Goal: Task Accomplishment & Management: Manage account settings

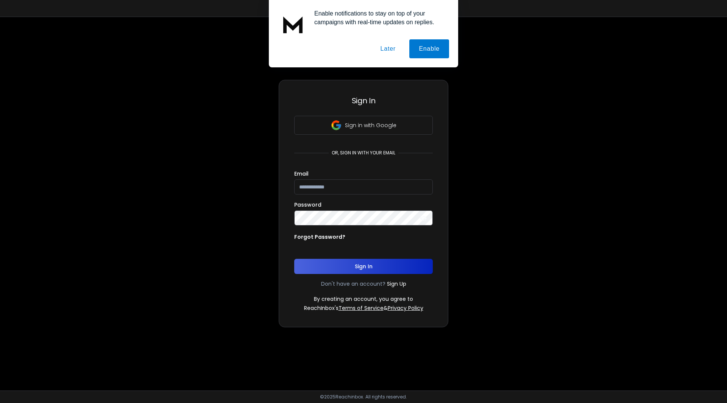
click at [328, 188] on input "email" at bounding box center [363, 186] width 139 height 15
paste input "**********"
type input "**********"
click at [336, 264] on button "Sign In" at bounding box center [363, 266] width 139 height 15
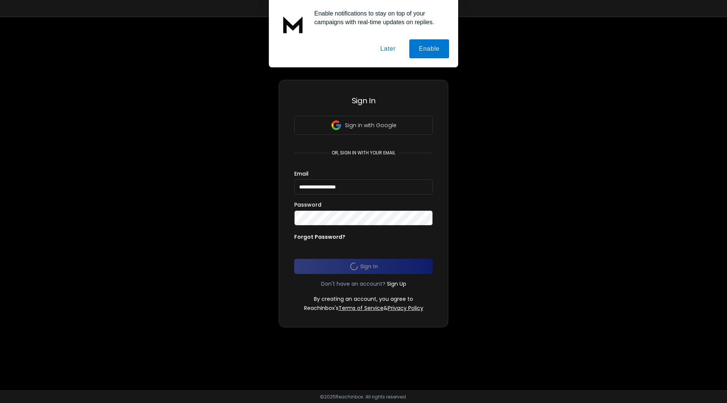
click at [388, 50] on button "Later" at bounding box center [388, 48] width 34 height 19
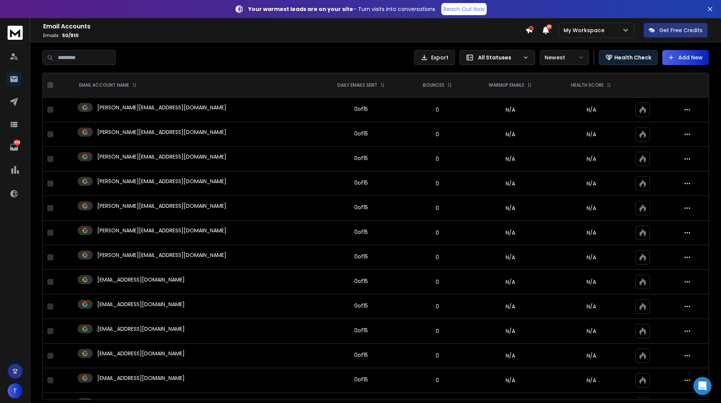
drag, startPoint x: 680, startPoint y: 54, endPoint x: 657, endPoint y: 62, distance: 24.7
click at [680, 54] on button "Add New" at bounding box center [686, 57] width 47 height 15
click at [692, 58] on button "Add New" at bounding box center [686, 57] width 47 height 15
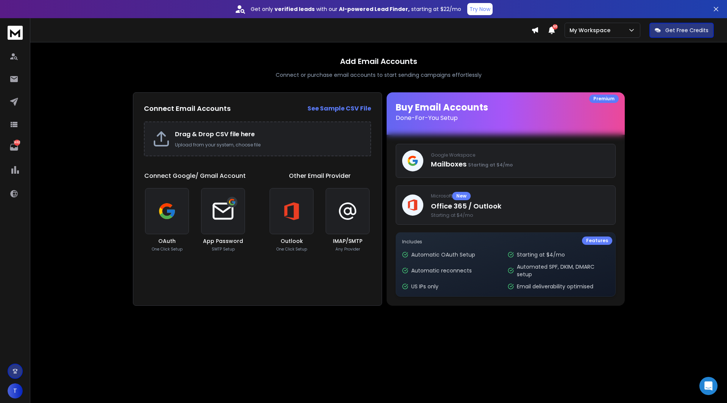
click at [164, 222] on icon at bounding box center [166, 211] width 19 height 23
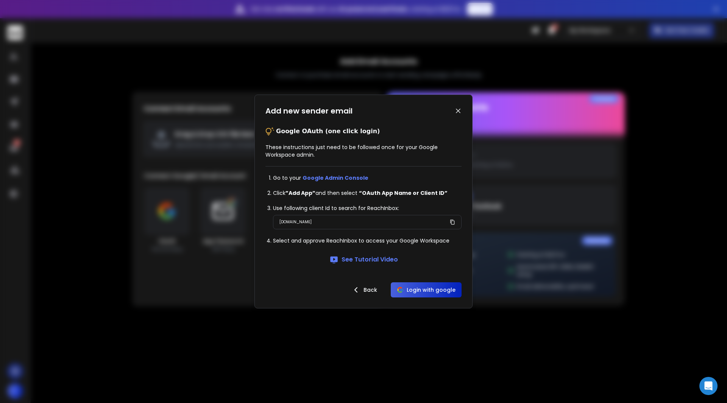
click at [410, 294] on button "Login with google" at bounding box center [426, 289] width 71 height 15
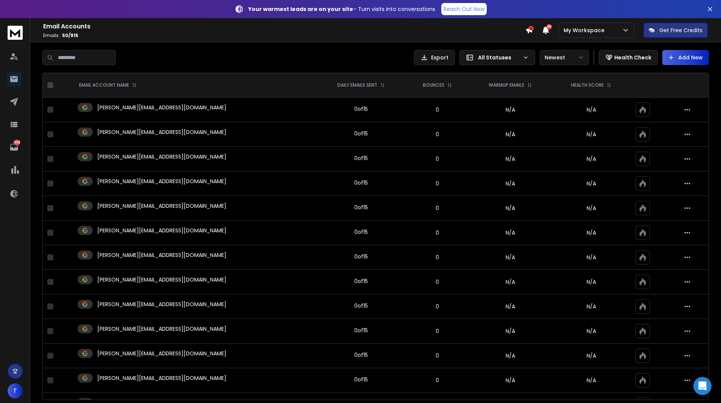
click at [684, 51] on button "Add New" at bounding box center [686, 57] width 47 height 15
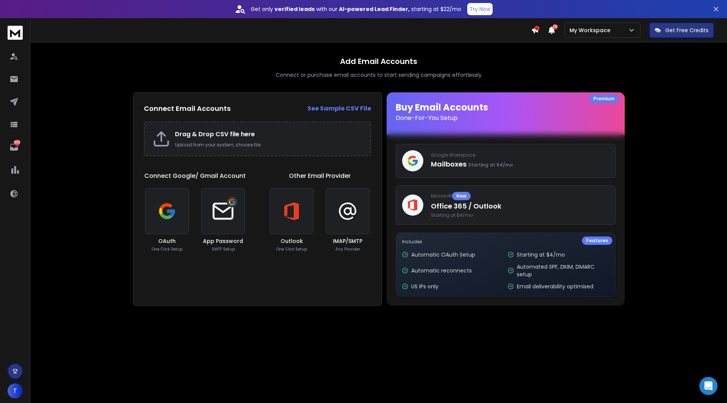
click at [178, 223] on div at bounding box center [167, 211] width 44 height 46
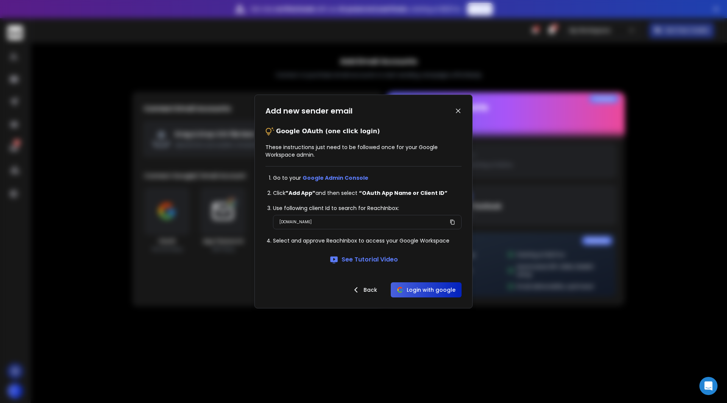
click at [428, 291] on button "Login with google" at bounding box center [426, 289] width 71 height 15
